Goal: Task Accomplishment & Management: Manage account settings

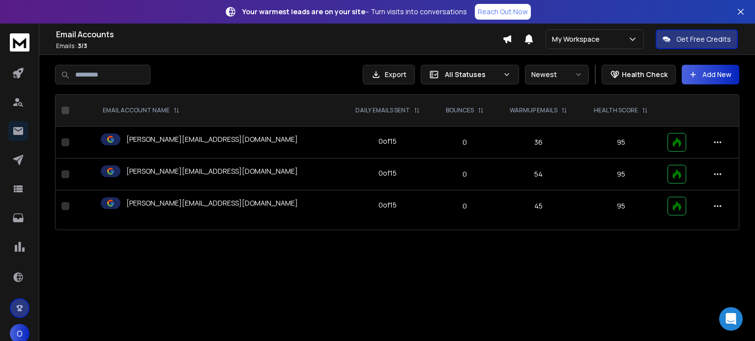
click at [580, 146] on td "95" at bounding box center [620, 143] width 81 height 32
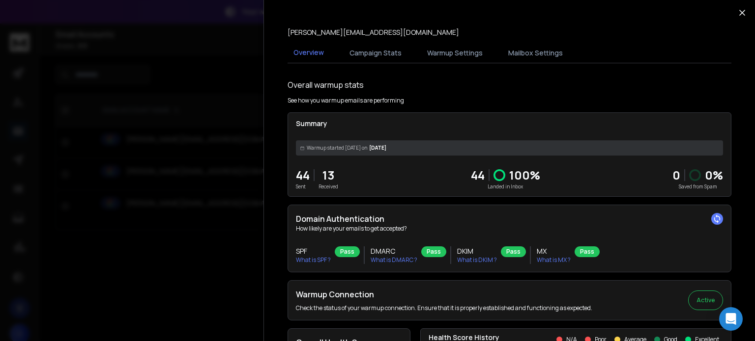
click at [739, 11] on icon "button" at bounding box center [741, 12] width 5 height 5
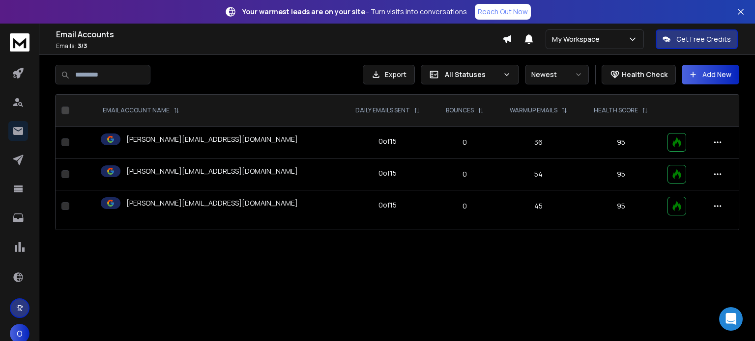
click at [268, 167] on div "[PERSON_NAME][EMAIL_ADDRESS][DOMAIN_NAME]" at bounding box center [218, 172] width 234 height 12
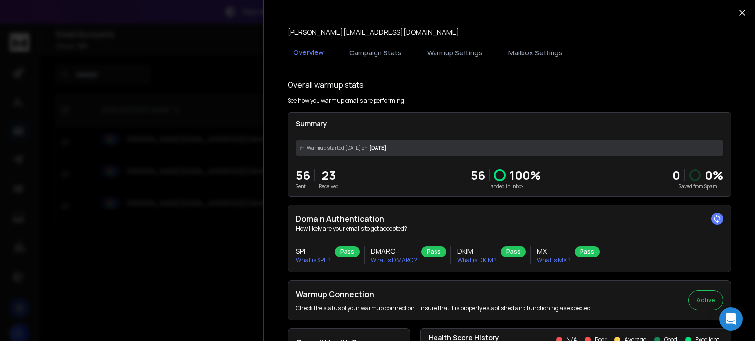
click at [740, 9] on icon "button" at bounding box center [742, 13] width 10 height 10
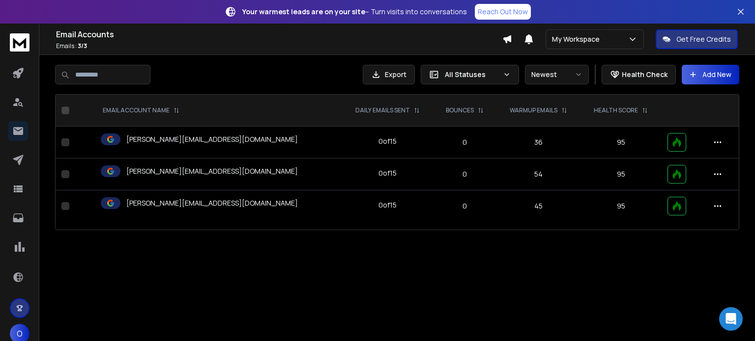
click at [341, 215] on td "0 of 15" at bounding box center [387, 204] width 93 height 26
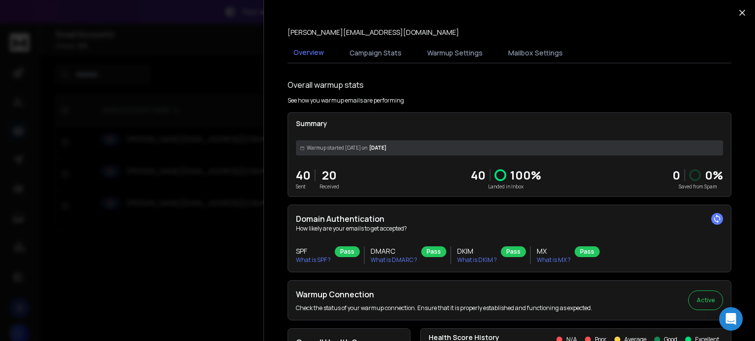
click at [740, 13] on icon "button" at bounding box center [742, 13] width 10 height 10
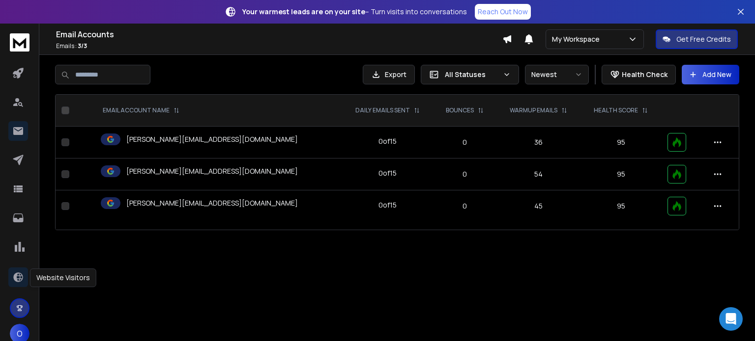
click at [14, 277] on icon at bounding box center [18, 278] width 10 height 10
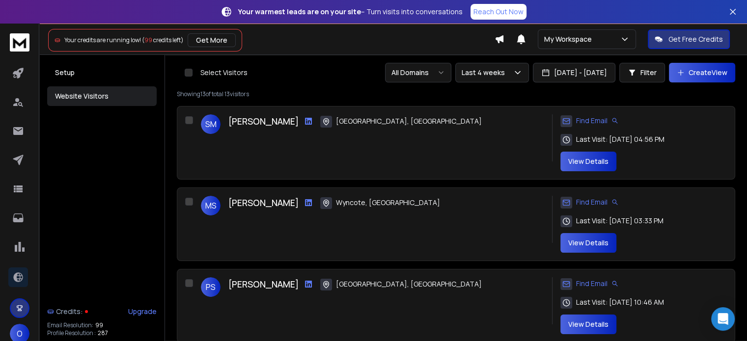
click at [305, 121] on icon at bounding box center [309, 121] width 8 height 8
click at [305, 202] on icon at bounding box center [309, 203] width 8 height 8
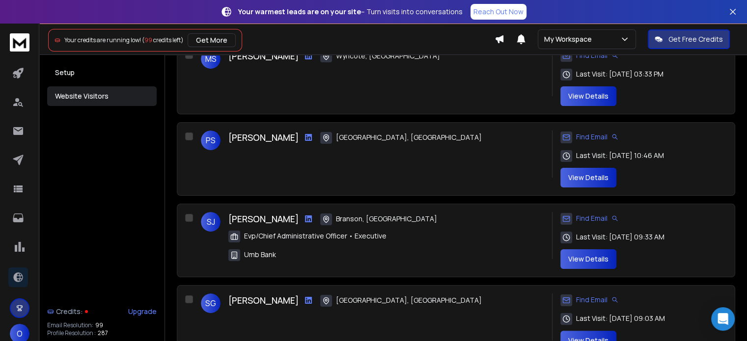
scroll to position [147, 0]
click at [305, 138] on icon at bounding box center [309, 137] width 8 height 8
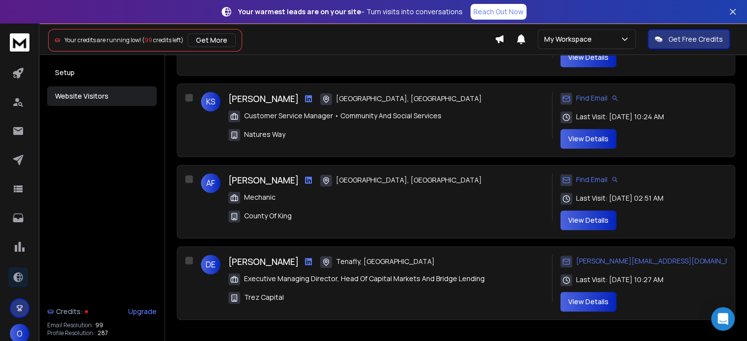
scroll to position [845, 0]
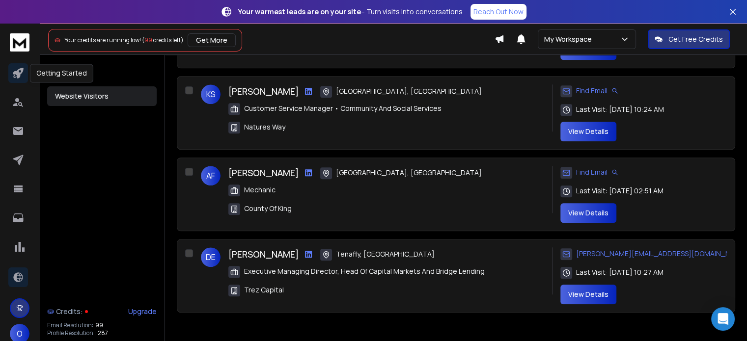
click at [20, 71] on icon at bounding box center [18, 73] width 12 height 12
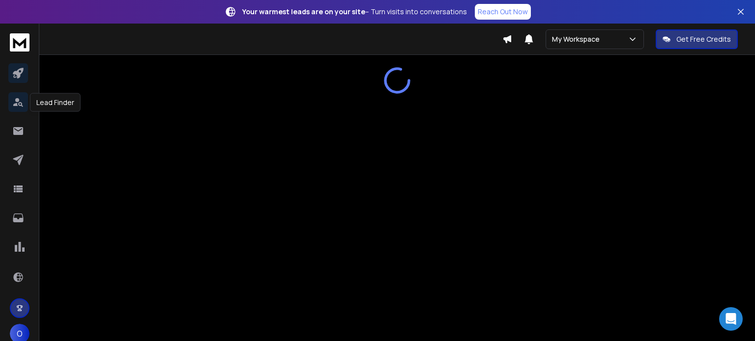
click at [18, 102] on icon at bounding box center [18, 102] width 12 height 12
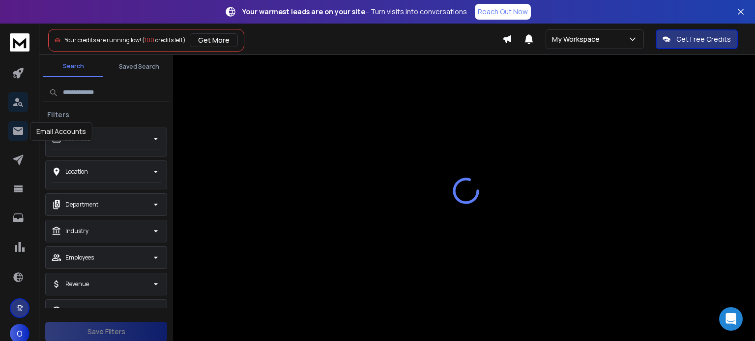
click at [19, 132] on icon at bounding box center [18, 131] width 10 height 8
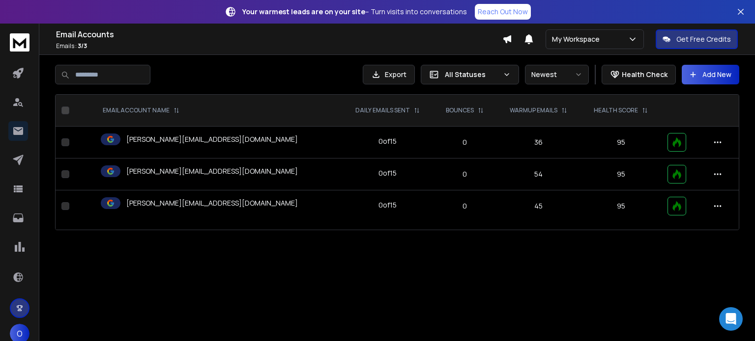
click at [243, 63] on div "Export All Statuses Newest Health Check Add New EMAIL ACCOUNT NAME DAILY EMAILS…" at bounding box center [396, 147] width 715 height 185
click at [741, 11] on icon at bounding box center [740, 12] width 6 height 6
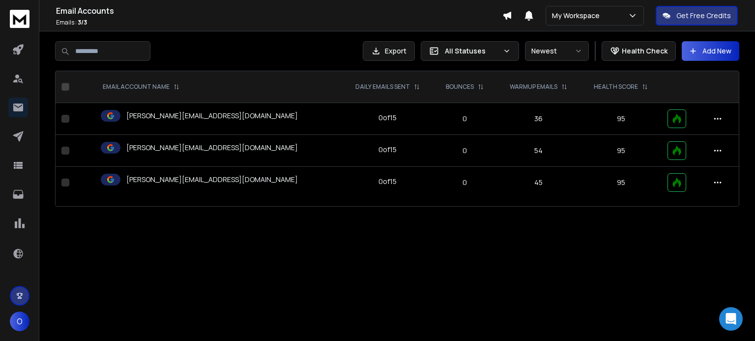
click at [344, 25] on p "Emails : 3 / 3" at bounding box center [279, 23] width 446 height 8
click at [12, 324] on span "O" at bounding box center [20, 322] width 20 height 20
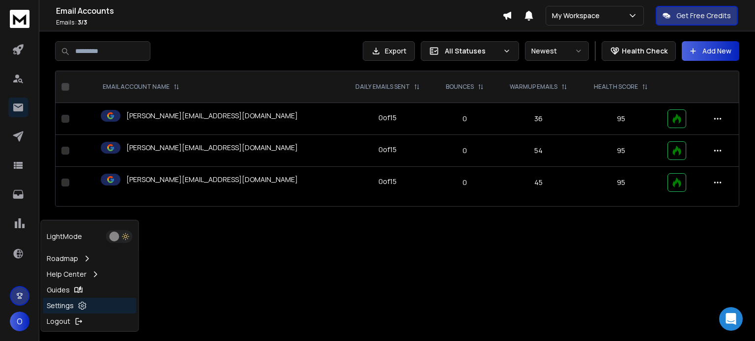
click at [71, 305] on p "Settings" at bounding box center [60, 306] width 27 height 10
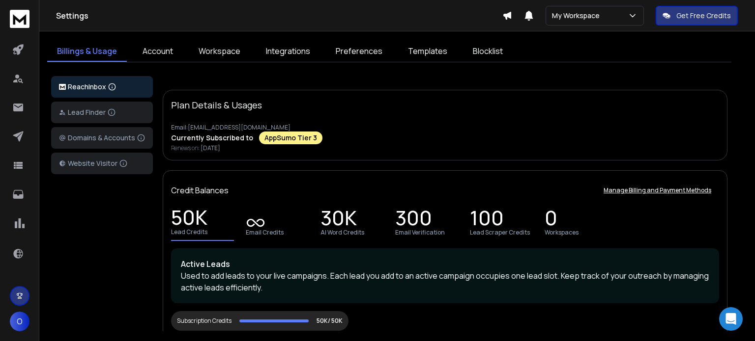
click at [629, 191] on p "Manage Billing and Payment Methods" at bounding box center [657, 191] width 108 height 8
